Goal: Communication & Community: Ask a question

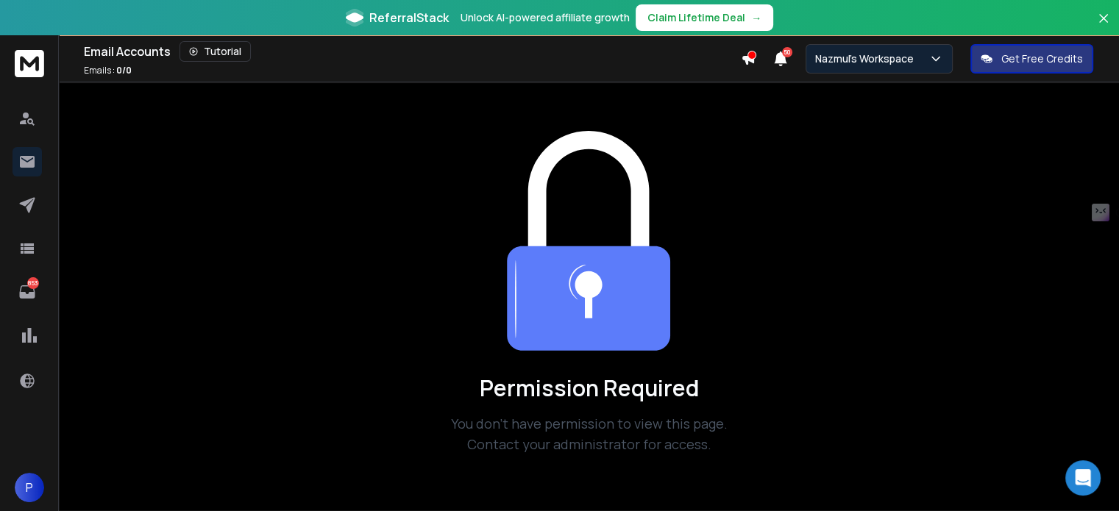
click at [933, 60] on icon "button" at bounding box center [935, 58] width 15 height 15
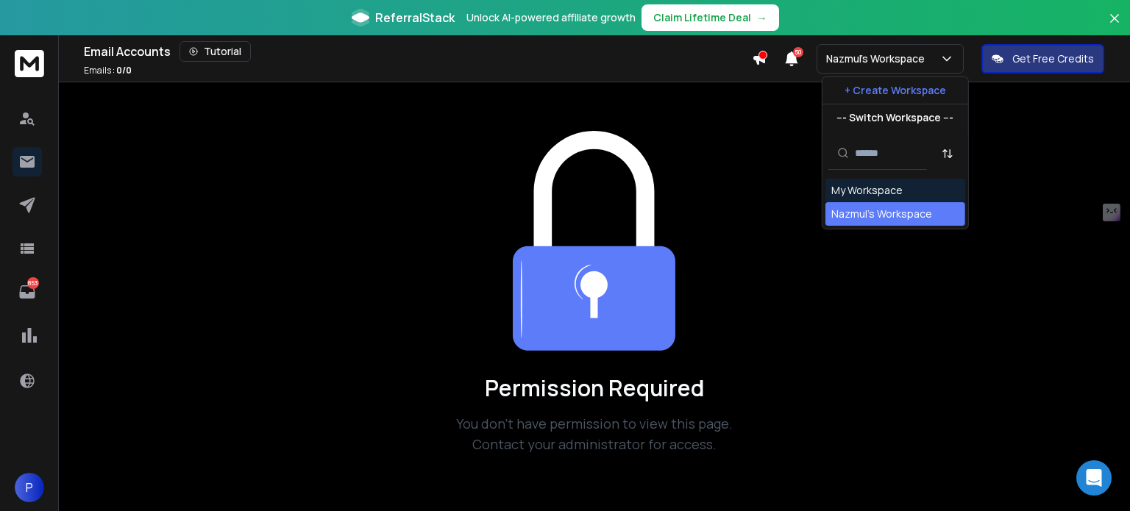
click at [866, 188] on div "My Workspace" at bounding box center [866, 190] width 71 height 15
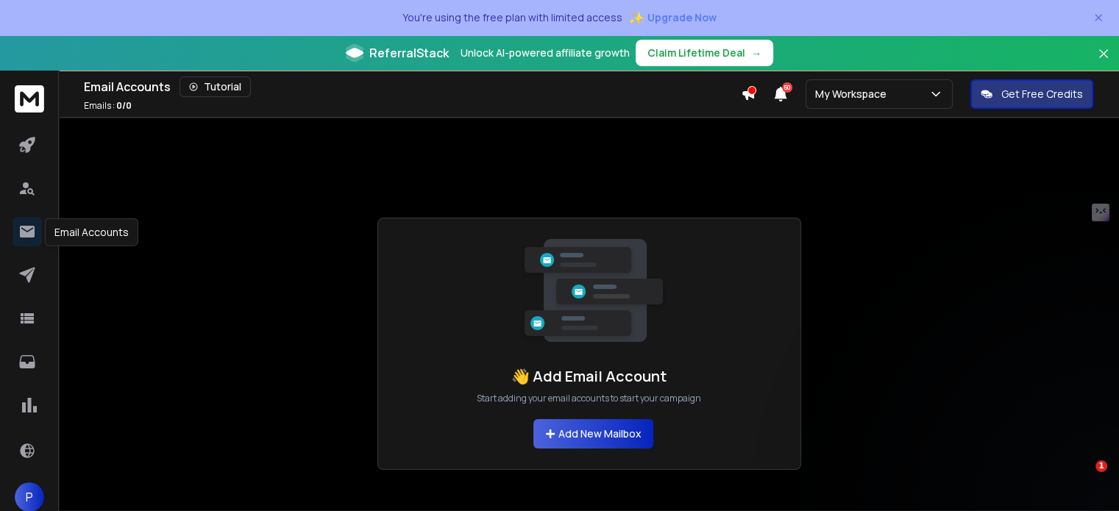
click at [30, 229] on icon at bounding box center [27, 232] width 15 height 12
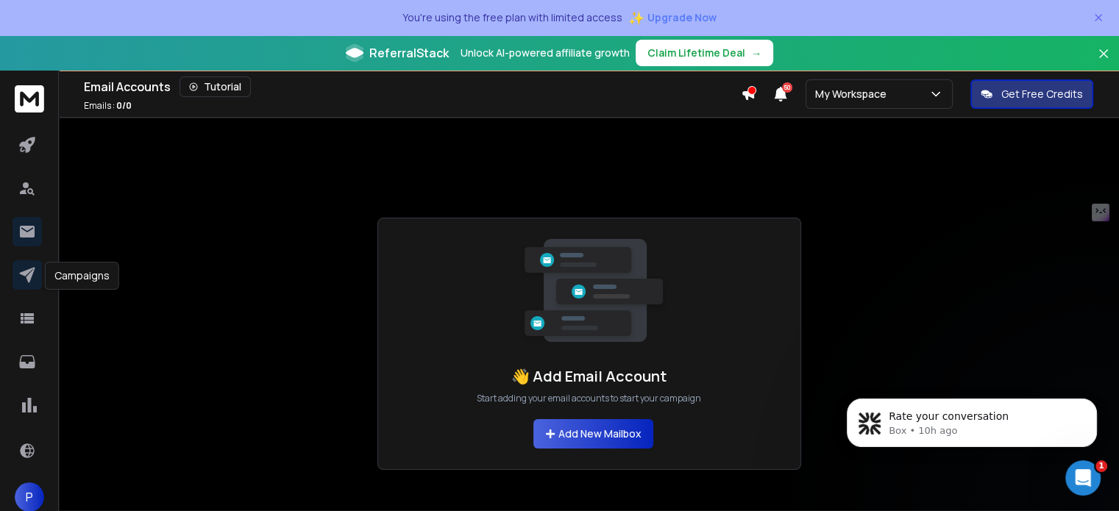
click at [29, 272] on icon at bounding box center [26, 275] width 15 height 15
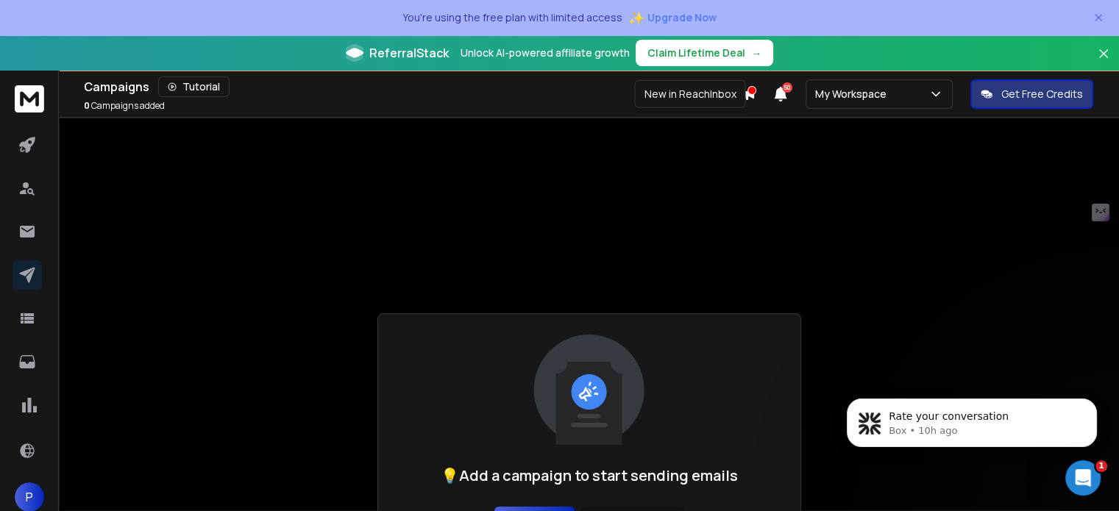
click at [753, 90] on div at bounding box center [751, 90] width 9 height 9
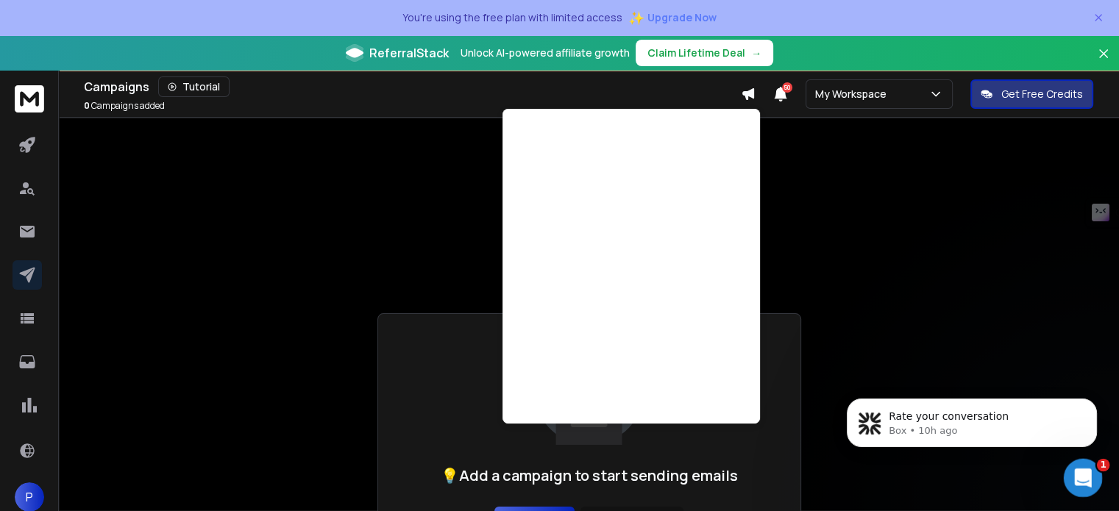
click at [1085, 472] on icon "Open Intercom Messenger" at bounding box center [1081, 476] width 24 height 24
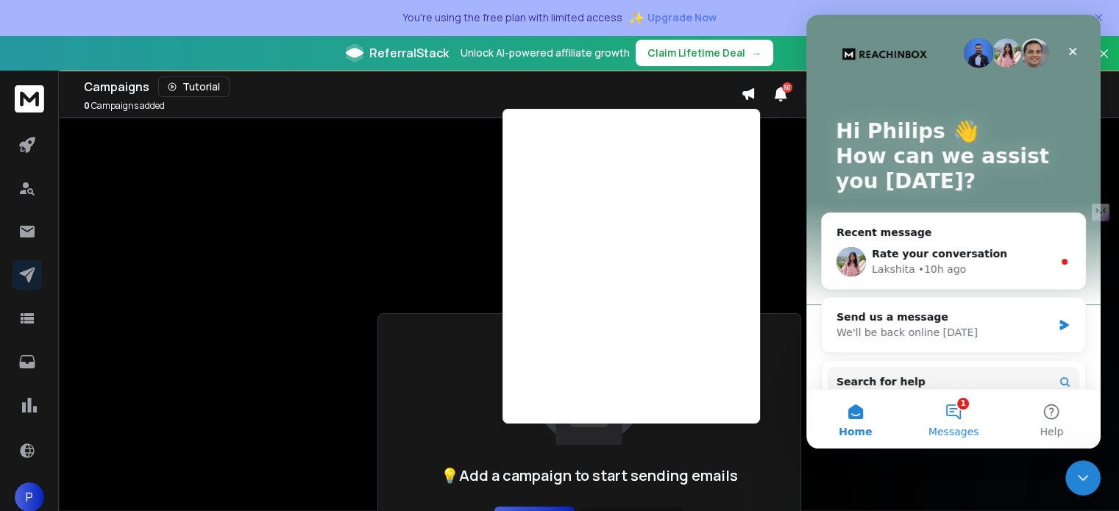
click at [950, 417] on button "1 Messages" at bounding box center [953, 419] width 98 height 59
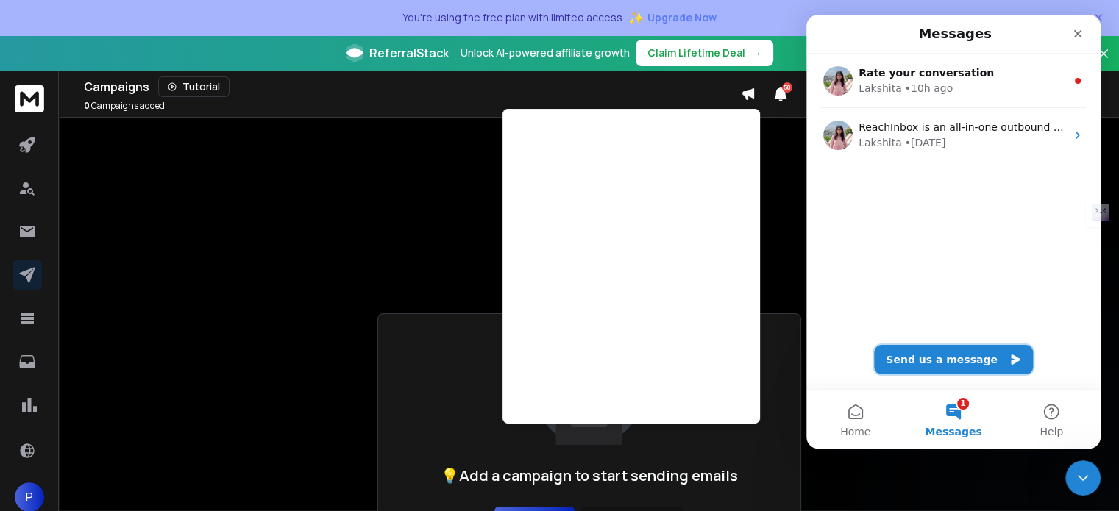
click at [962, 361] on button "Send us a message" at bounding box center [953, 359] width 159 height 29
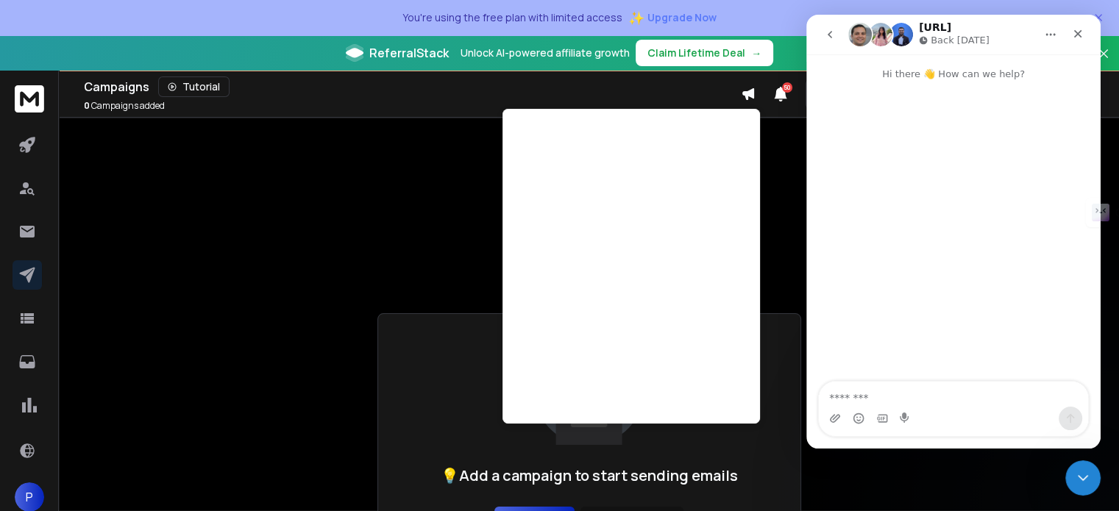
click at [917, 393] on textarea "Message…" at bounding box center [953, 394] width 269 height 25
type textarea "*"
type textarea "**********"
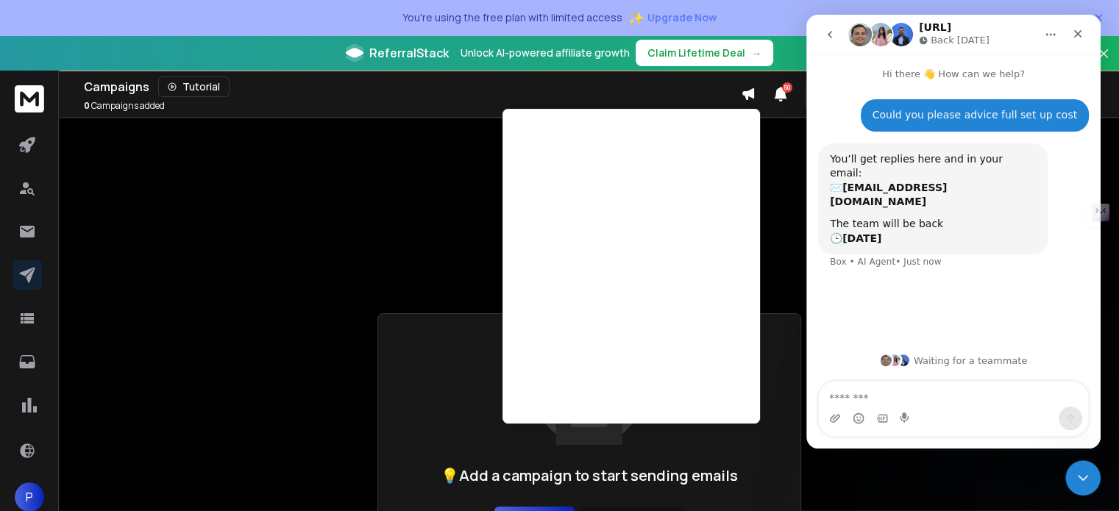
click at [875, 217] on div "The team will be back 🕒 Tomorrow" at bounding box center [933, 231] width 206 height 29
click at [901, 395] on textarea "Message…" at bounding box center [953, 394] width 269 height 25
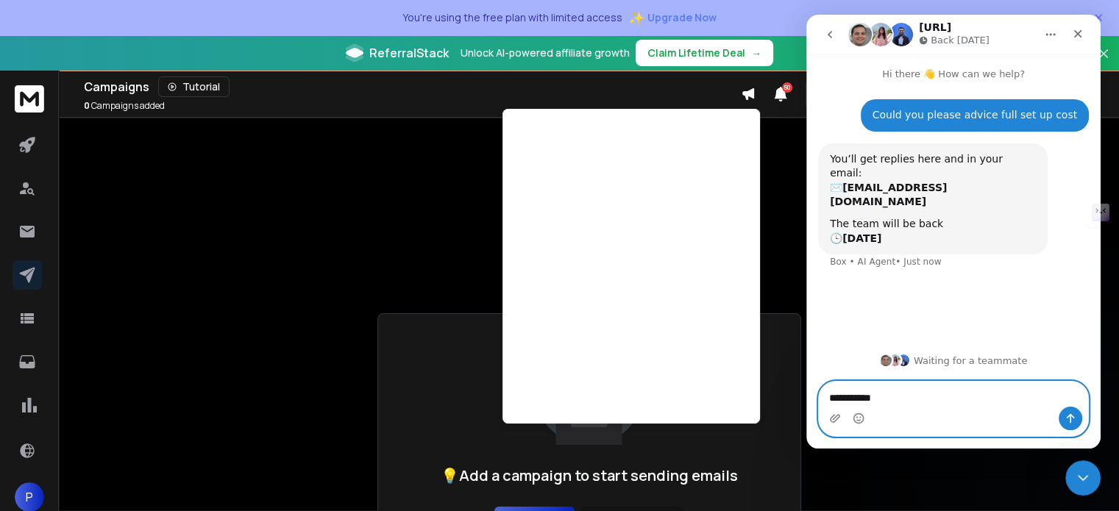
type textarea "**********"
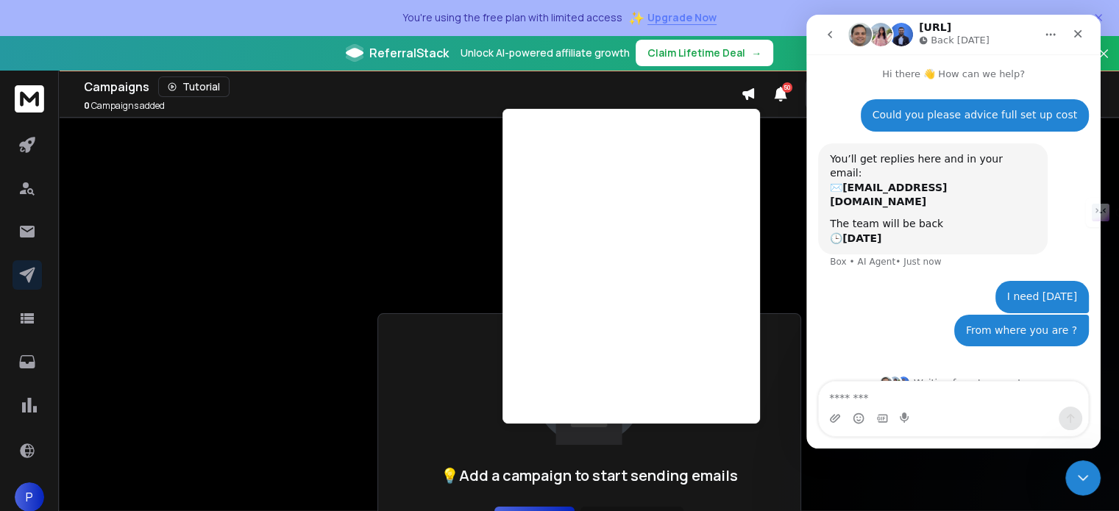
click at [677, 14] on span "Upgrade Now" at bounding box center [681, 17] width 69 height 15
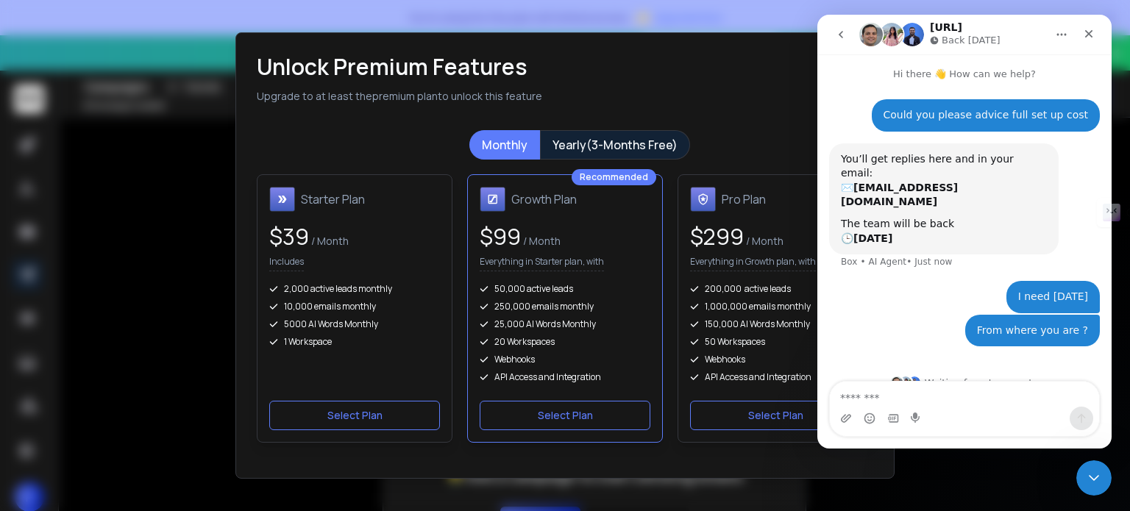
click at [594, 138] on button "Yearly(3-Months Free)" at bounding box center [615, 144] width 150 height 29
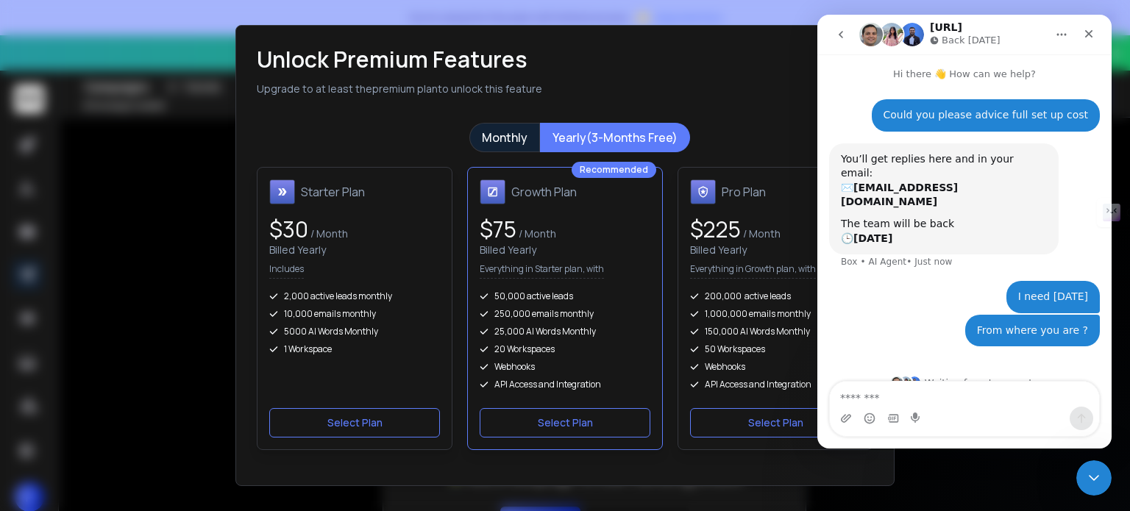
click at [503, 141] on button "Monthly" at bounding box center [504, 137] width 71 height 29
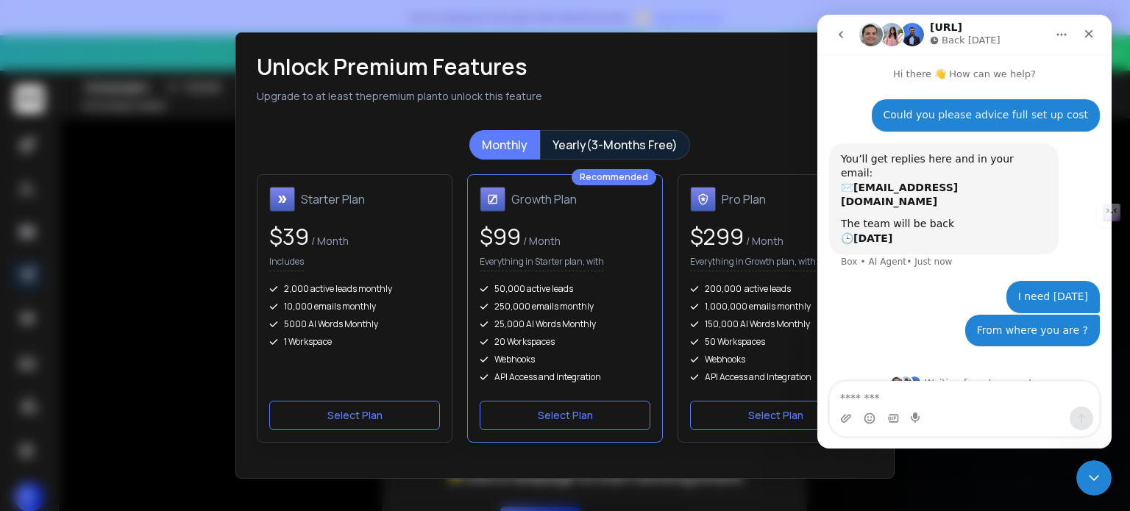
click at [600, 150] on button "Yearly(3-Months Free)" at bounding box center [615, 144] width 150 height 29
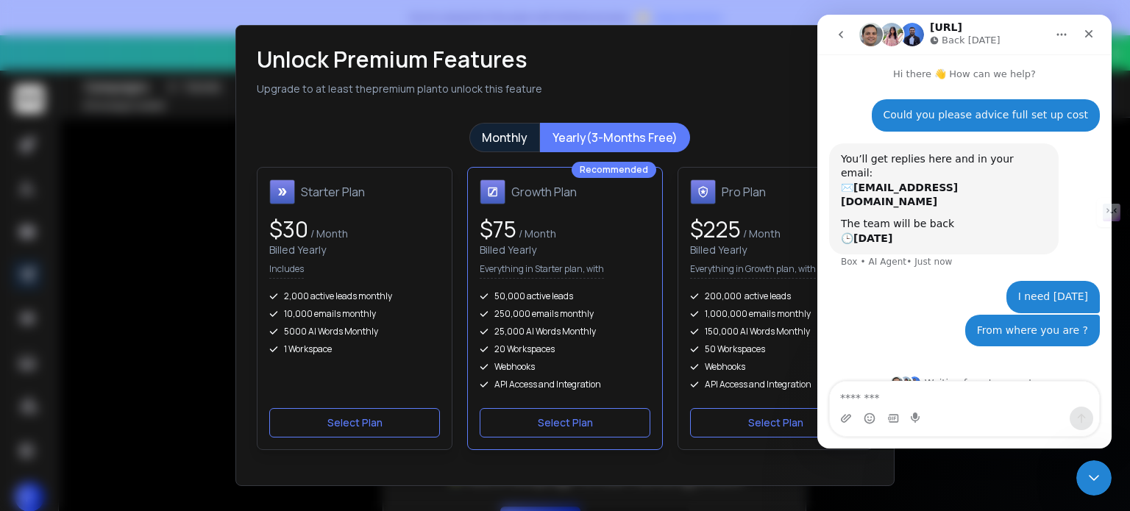
click at [502, 130] on button "Monthly" at bounding box center [504, 137] width 71 height 29
